Goal: Task Accomplishment & Management: Manage account settings

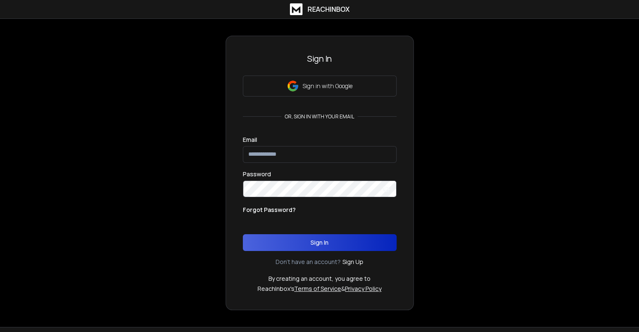
click at [346, 53] on button "Later" at bounding box center [347, 54] width 38 height 21
click at [530, 183] on div "Welcome to ReachInbox 10x your leads, meetings and deals. Sign In Sign in with …" at bounding box center [319, 173] width 639 height 275
click at [284, 154] on input "email" at bounding box center [320, 154] width 154 height 17
type input "**********"
click at [243, 234] on button "Sign In" at bounding box center [320, 242] width 154 height 17
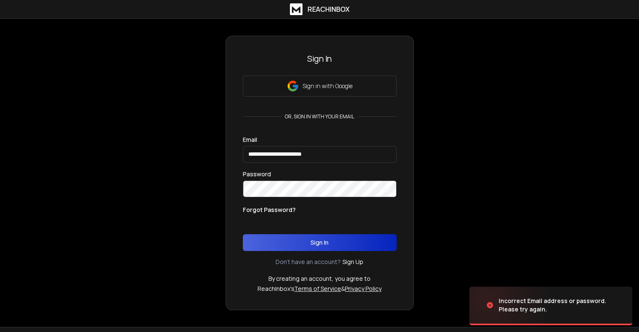
click at [386, 188] on icon at bounding box center [386, 190] width 8 height 8
click at [386, 187] on icon at bounding box center [386, 189] width 8 height 5
click at [384, 186] on icon at bounding box center [386, 190] width 8 height 8
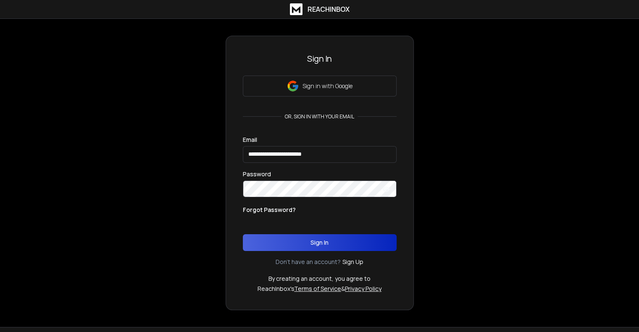
click at [243, 234] on button "Sign In" at bounding box center [320, 242] width 154 height 17
click at [203, 189] on div "**********" at bounding box center [319, 173] width 639 height 275
click at [269, 210] on p "Forgot Password?" at bounding box center [269, 210] width 53 height 8
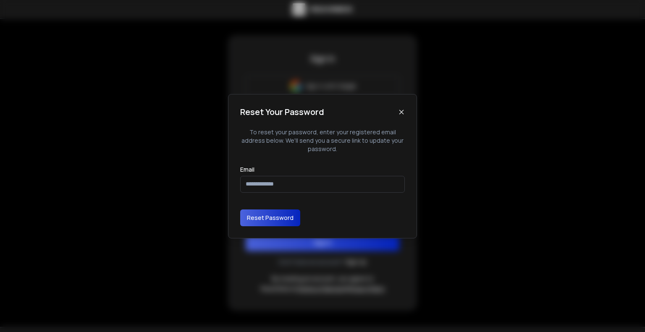
click at [286, 180] on input "email" at bounding box center [322, 184] width 165 height 17
type input "**********"
click at [282, 213] on button "Reset Password" at bounding box center [270, 218] width 60 height 17
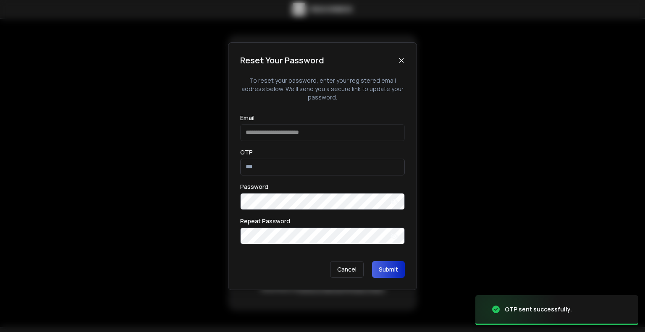
click at [297, 163] on input "text" at bounding box center [322, 167] width 165 height 17
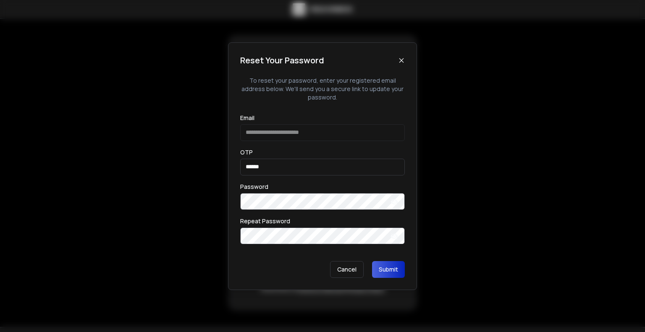
type input "******"
click at [372, 261] on button "Submit" at bounding box center [388, 269] width 33 height 17
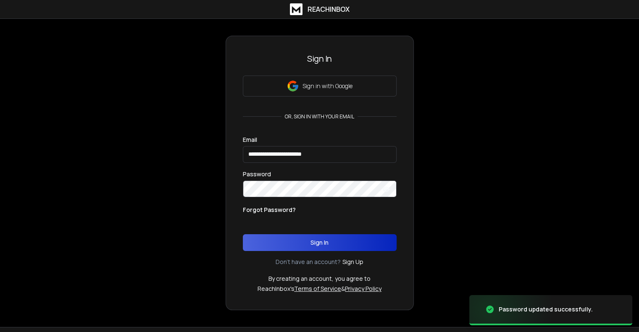
click at [334, 243] on button "Sign In" at bounding box center [320, 242] width 154 height 17
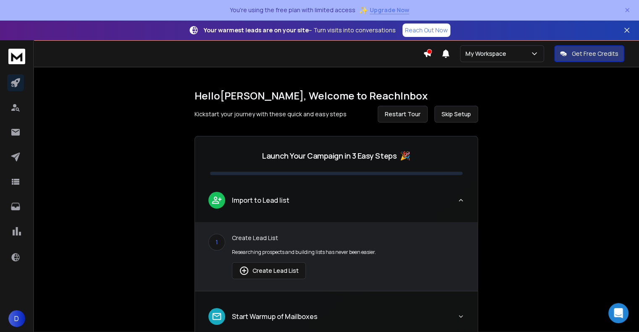
click at [384, 13] on span "Upgrade Now" at bounding box center [389, 10] width 39 height 8
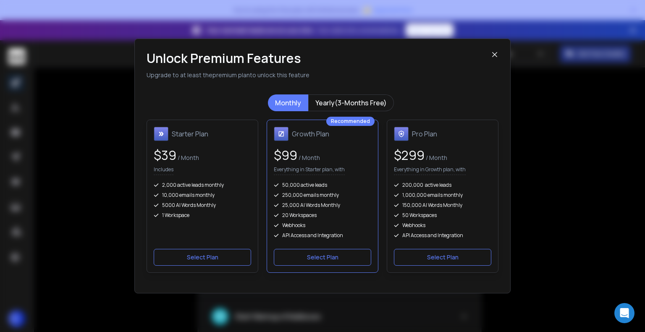
click at [580, 98] on div "Unlock Premium Features Upgrade to at least the premium plan to unlock this fea…" at bounding box center [322, 166] width 645 height 272
click at [495, 52] on icon at bounding box center [495, 55] width 8 height 8
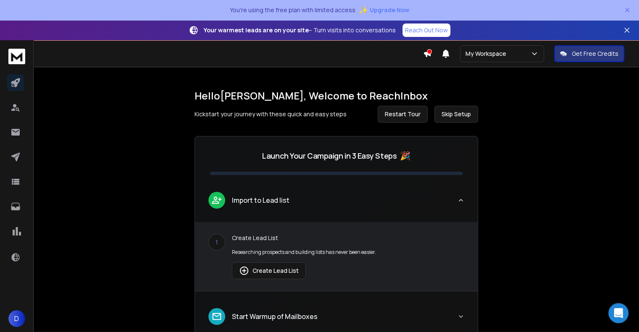
click at [556, 108] on div "Hello Daniel , Welcome to ReachInbox Kickstart your journey with these quick an…" at bounding box center [336, 238] width 578 height 324
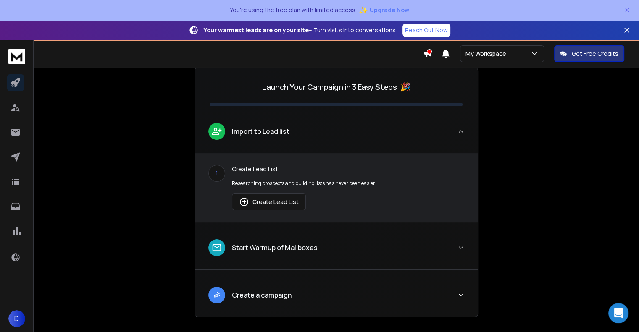
scroll to position [76, 0]
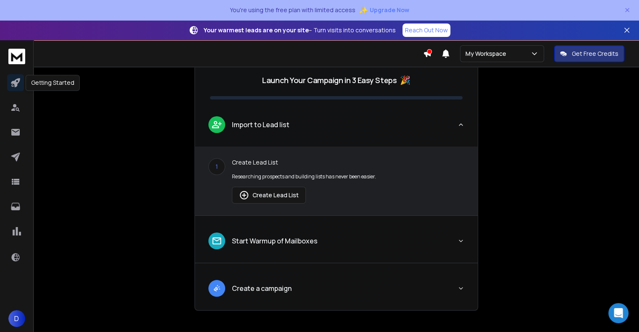
click at [11, 81] on icon at bounding box center [16, 83] width 10 height 10
click at [456, 239] on button "Start Warmup of Mailboxes" at bounding box center [336, 244] width 283 height 37
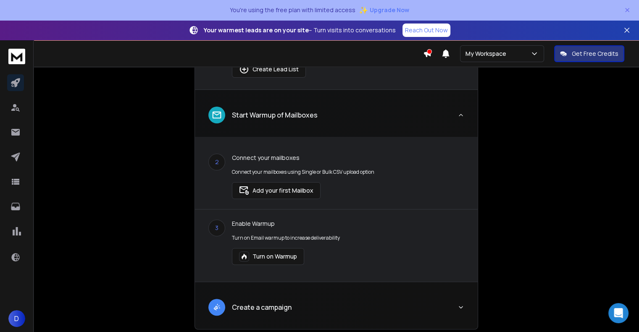
scroll to position [220, 0]
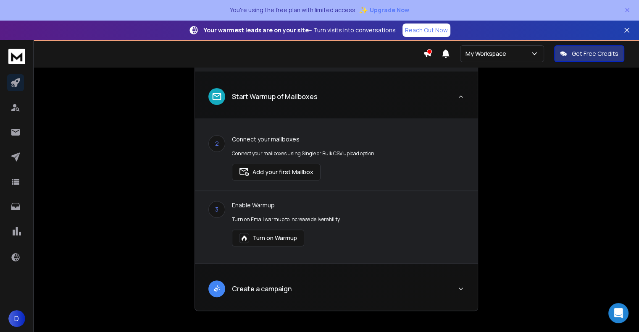
click at [462, 286] on icon "button" at bounding box center [460, 289] width 7 height 7
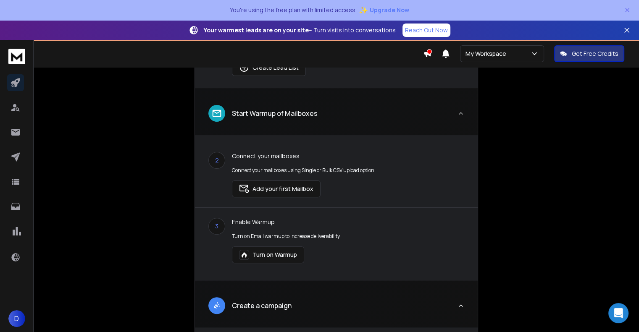
scroll to position [161, 0]
